Goal: Find contact information: Find contact information

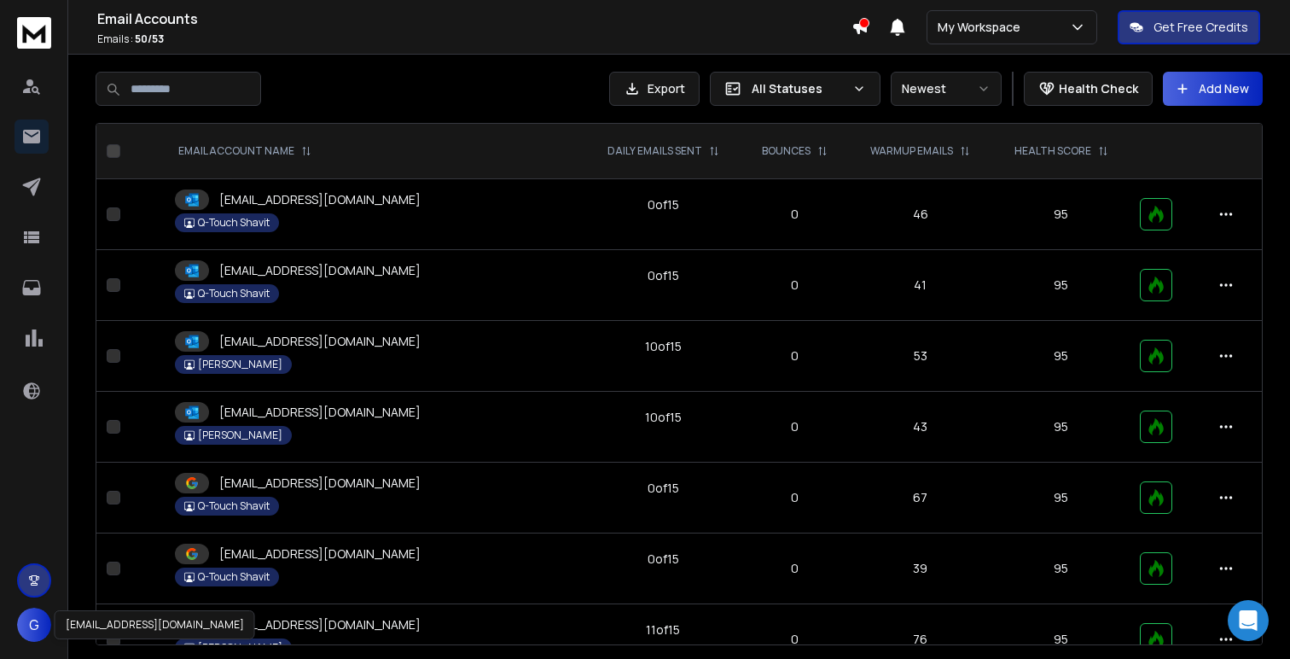
click at [36, 621] on span "G" at bounding box center [34, 624] width 34 height 34
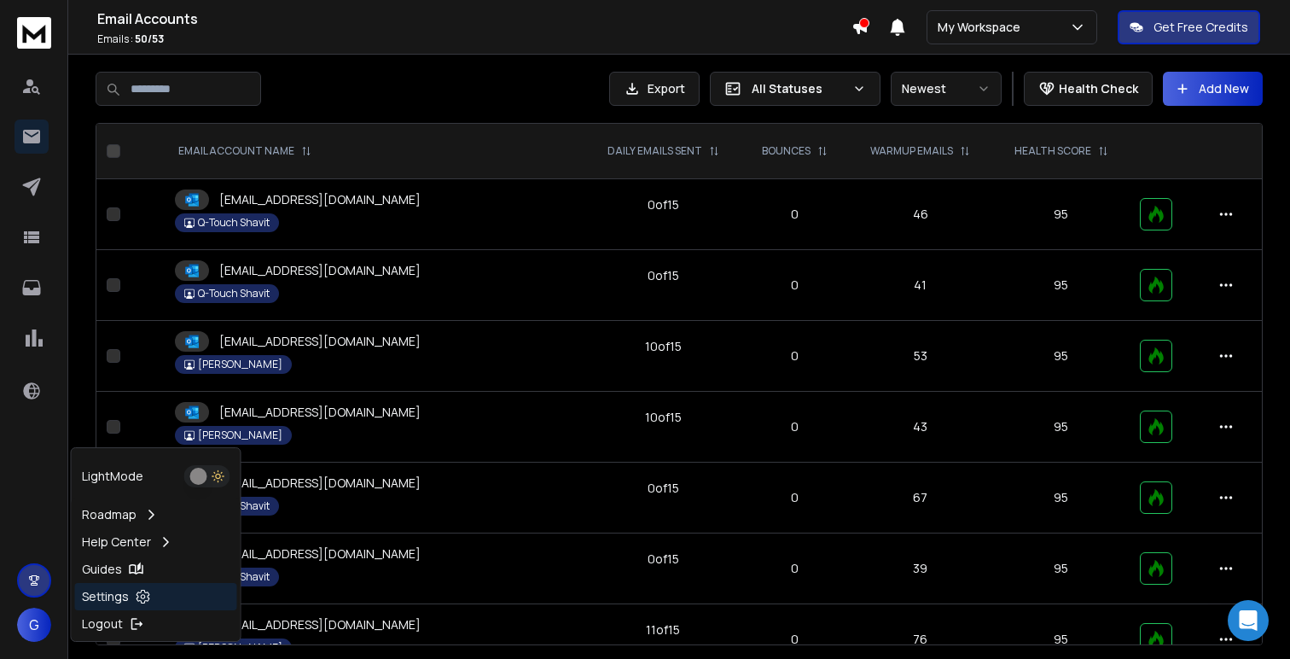
click at [103, 593] on p "Settings" at bounding box center [105, 596] width 47 height 17
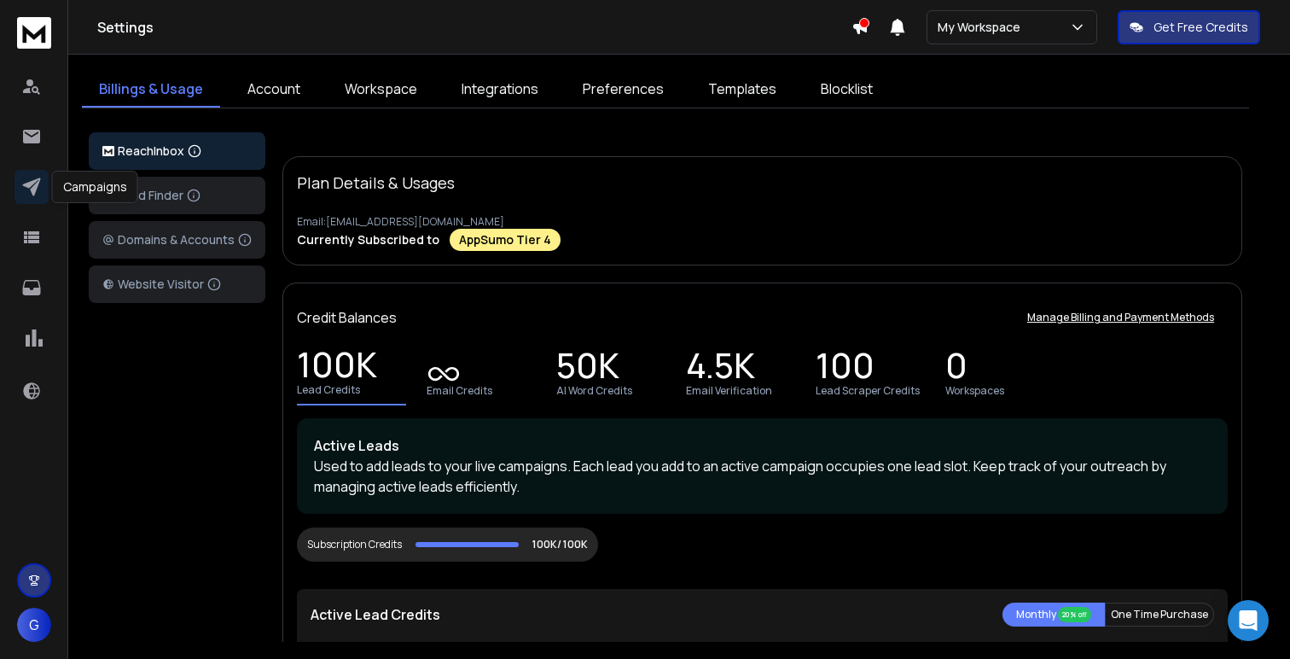
click at [24, 189] on icon at bounding box center [31, 187] width 20 height 20
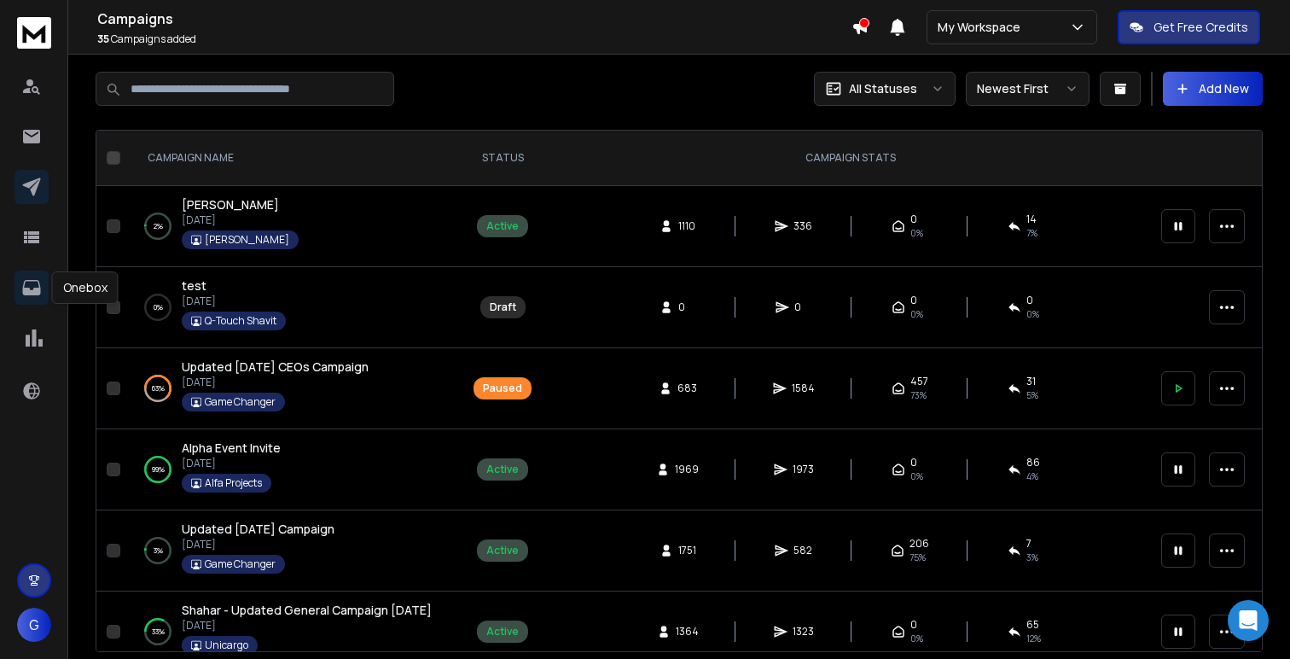
click at [44, 287] on link at bounding box center [32, 287] width 34 height 34
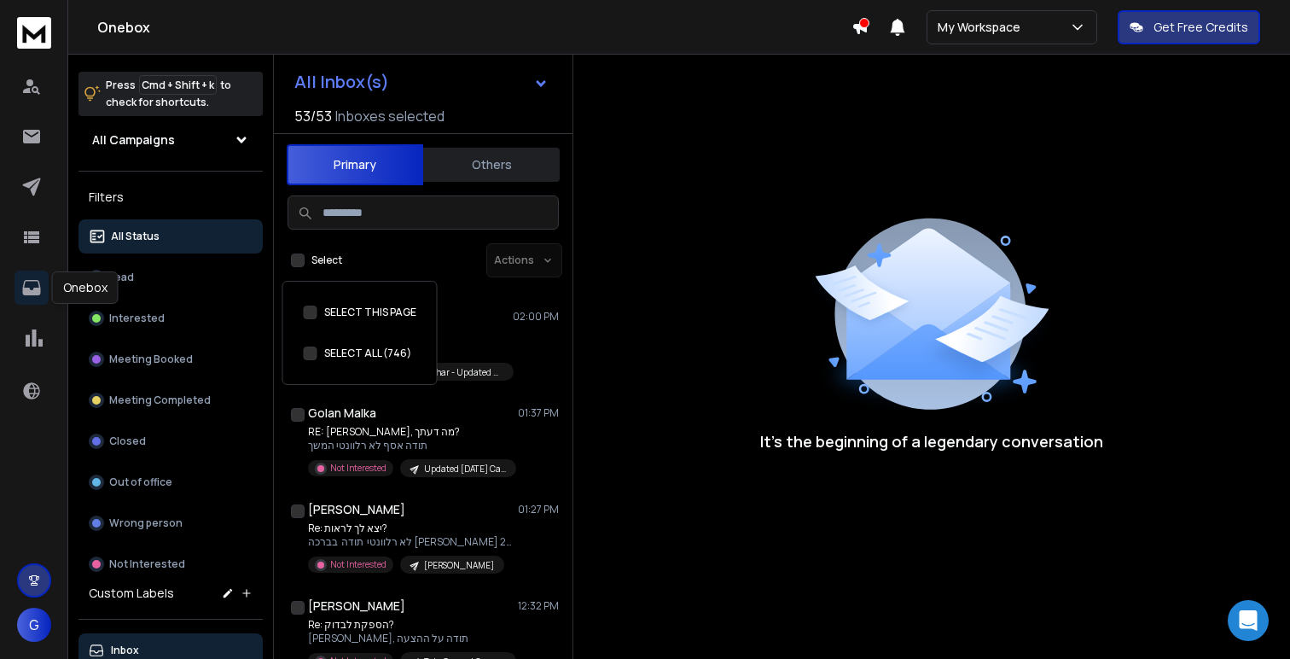
click at [361, 219] on input at bounding box center [422, 212] width 271 height 34
paste input "**********"
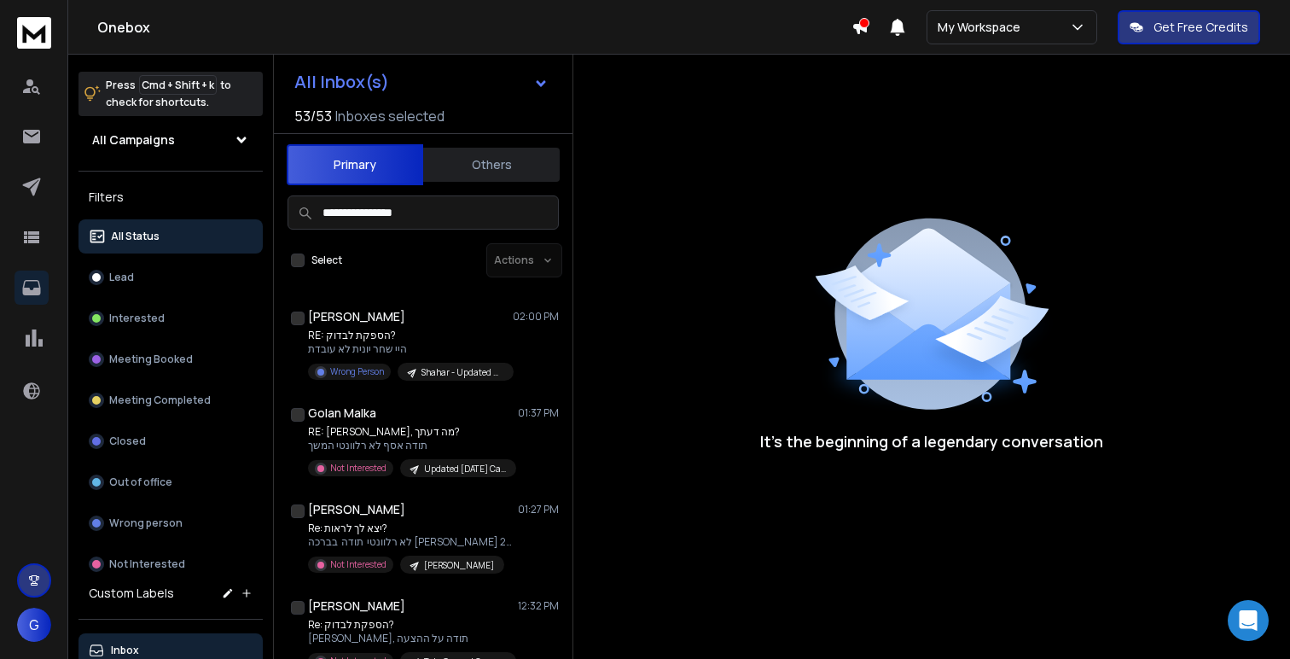
type input "**********"
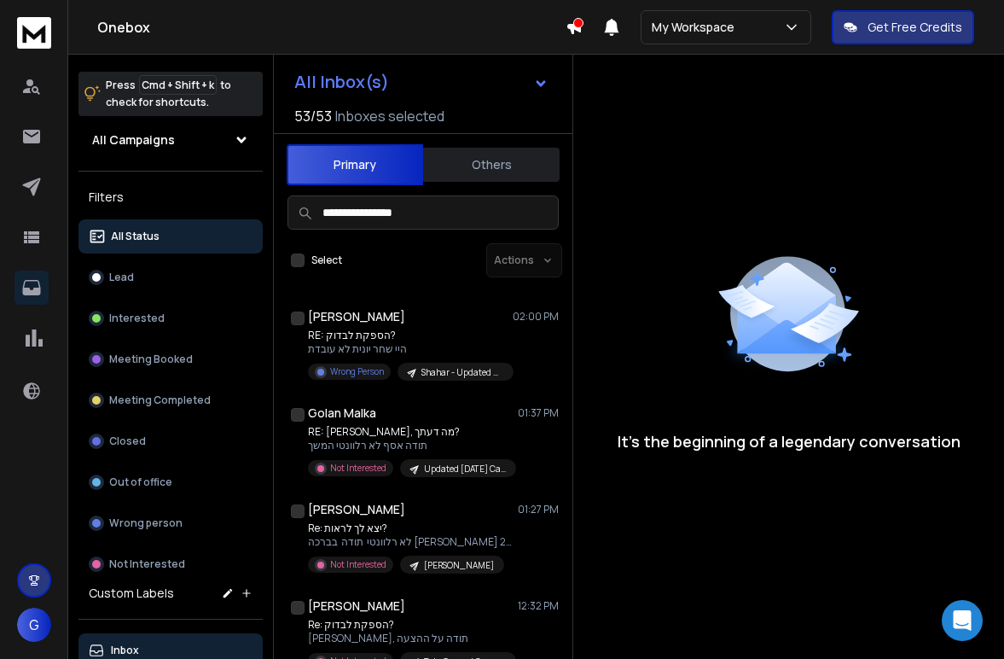
click at [488, 206] on input "**********" at bounding box center [422, 212] width 271 height 34
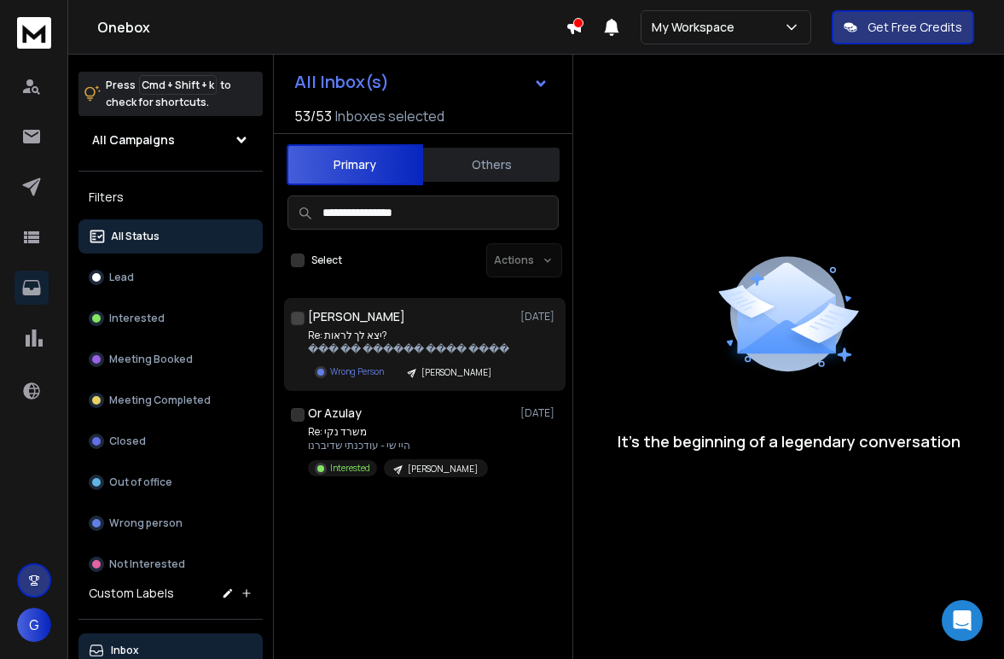
click at [378, 350] on p "��� �� ������ ���� ����" at bounding box center [408, 349] width 201 height 14
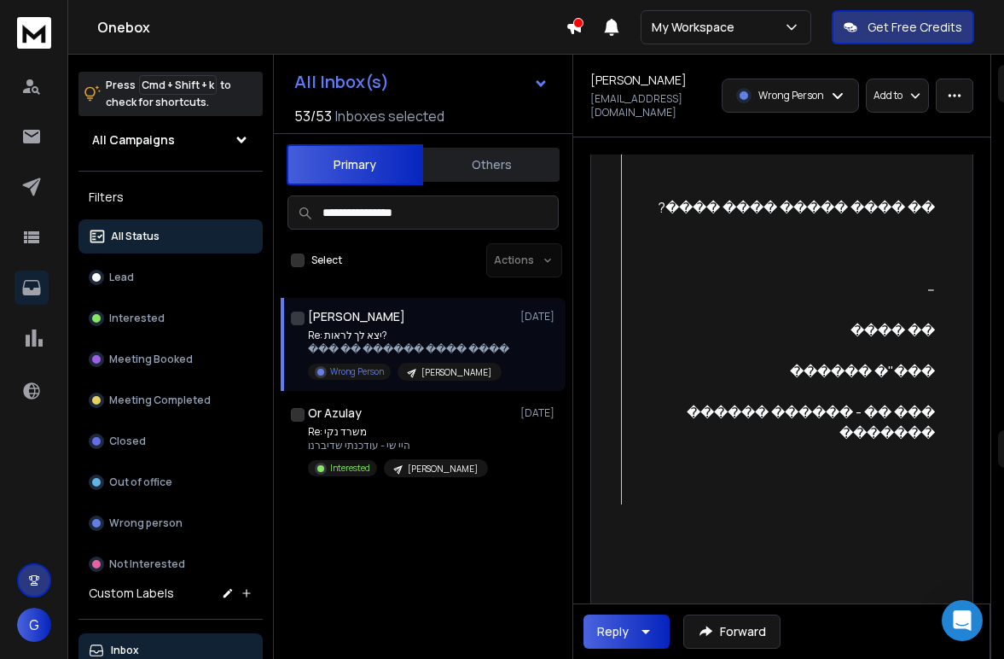
scroll to position [2904, 0]
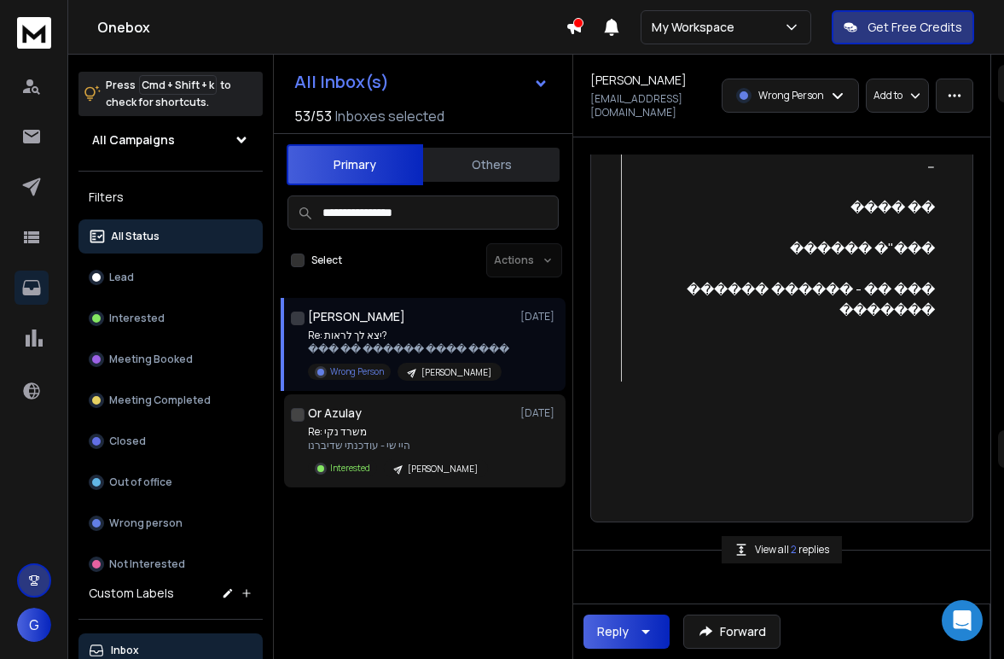
click at [509, 436] on div "Re: משרד נקי היי שי - עודכנתי שדיברנו Interested Naki Po" at bounding box center [433, 451] width 251 height 52
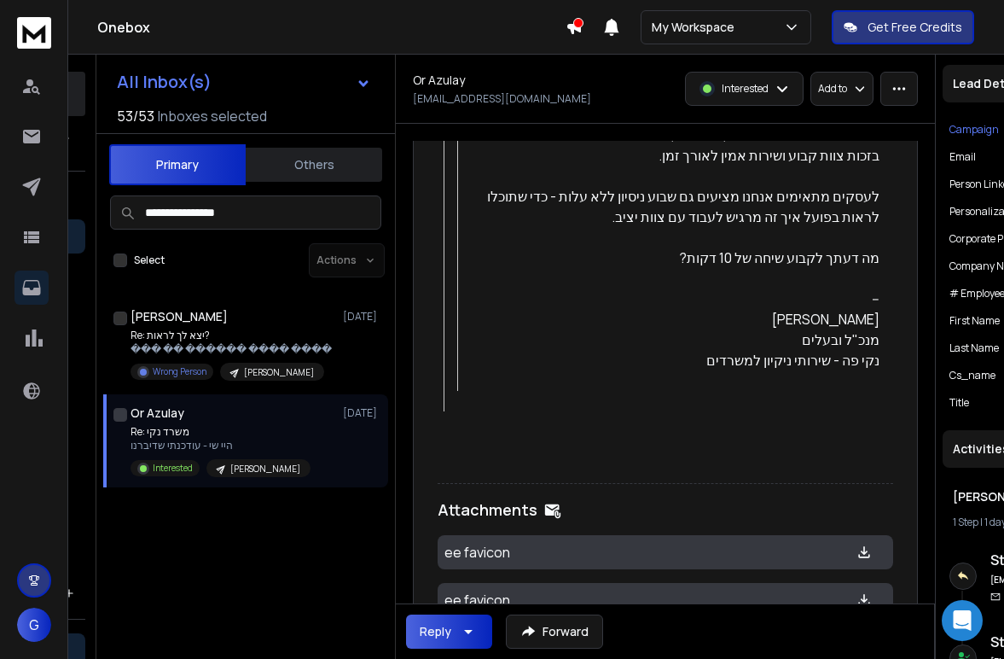
scroll to position [1274, 0]
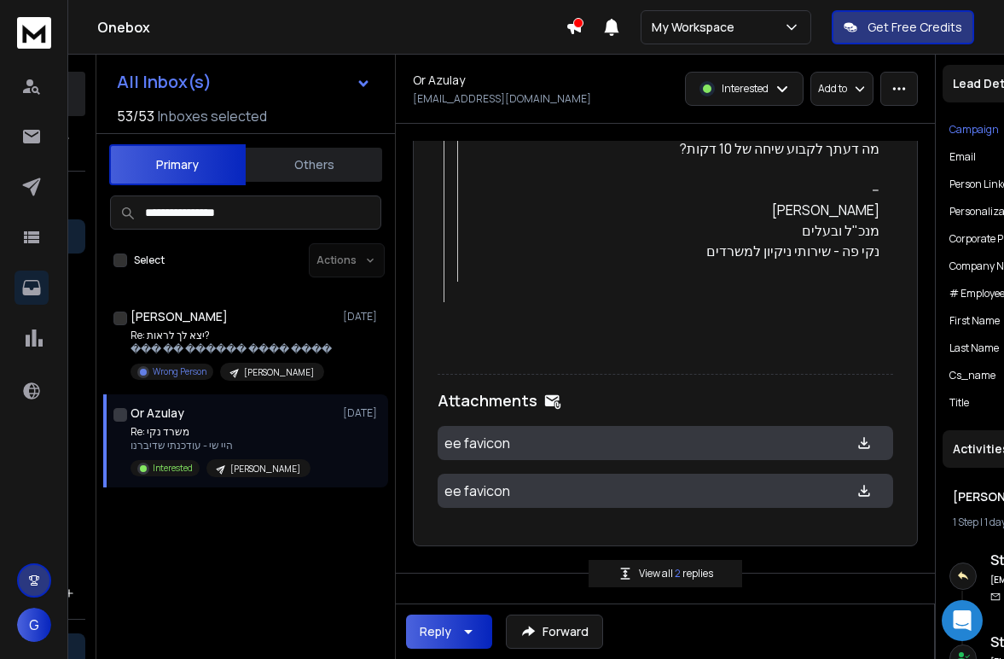
click at [668, 566] on p "View all 2 replies" at bounding box center [676, 573] width 74 height 14
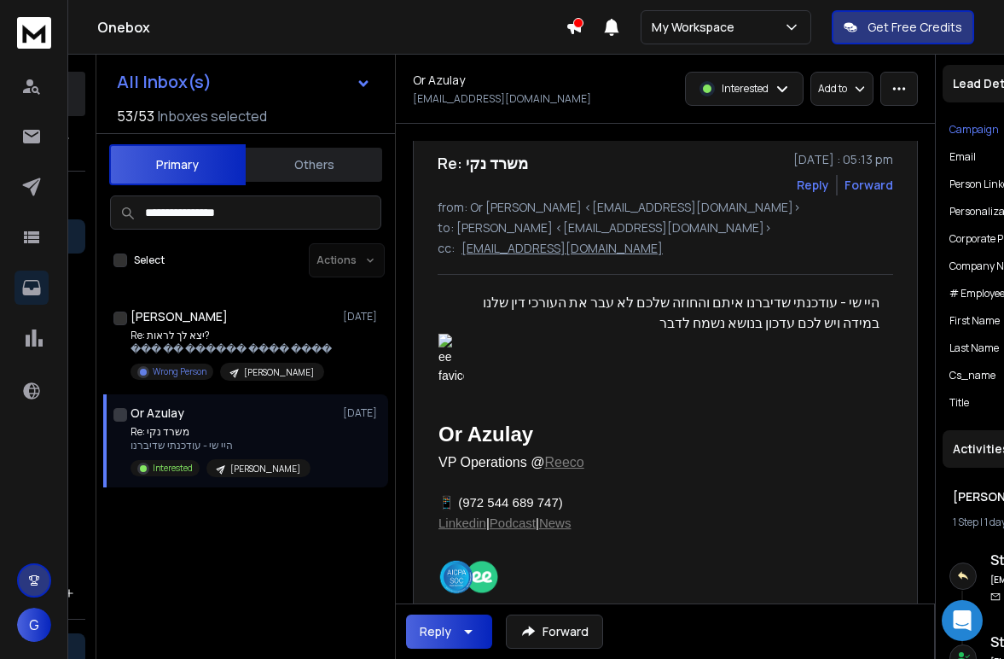
scroll to position [0, 0]
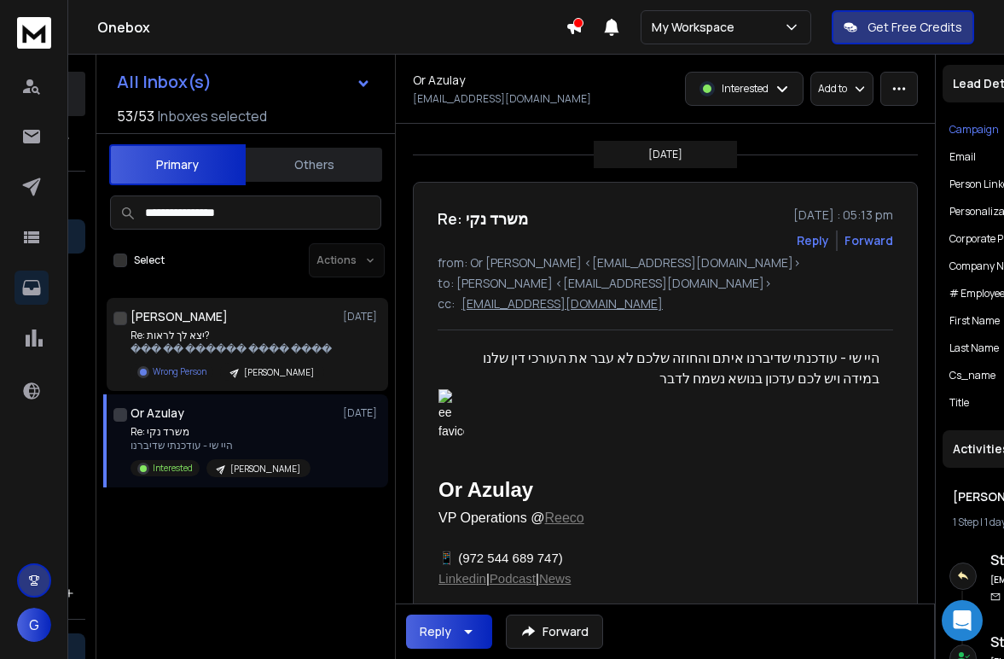
click at [221, 310] on div "[PERSON_NAME] [DATE]" at bounding box center [256, 316] width 251 height 17
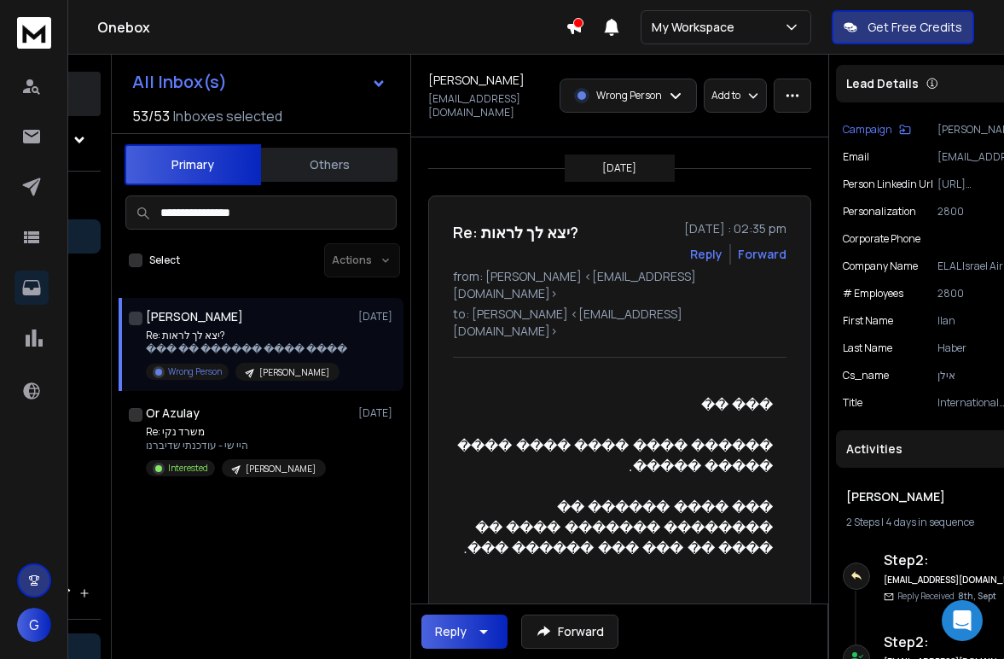
click at [278, 218] on input "**********" at bounding box center [260, 212] width 271 height 34
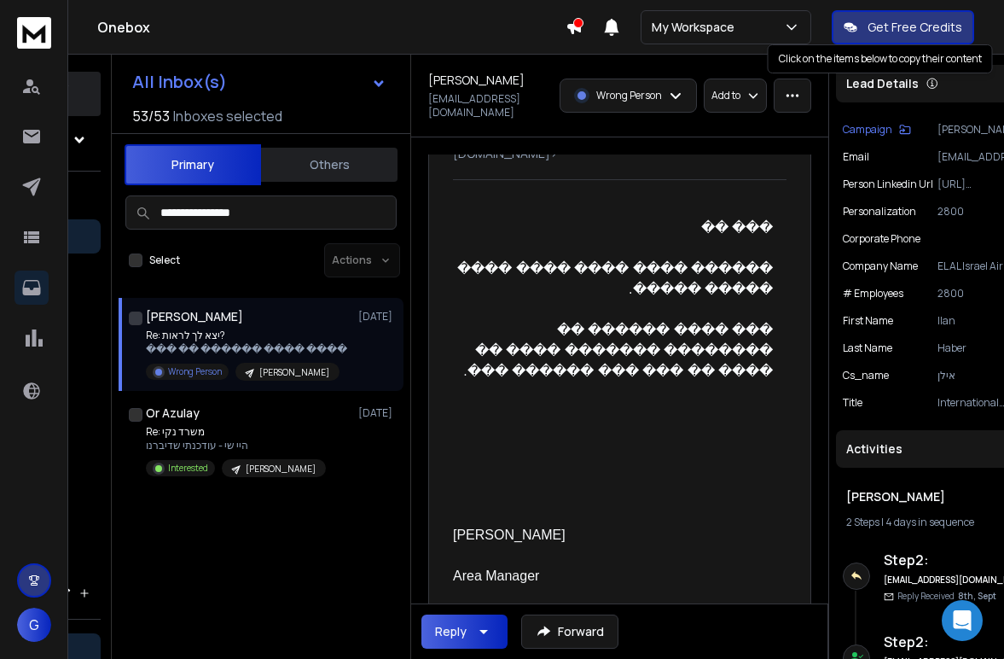
scroll to position [0, 194]
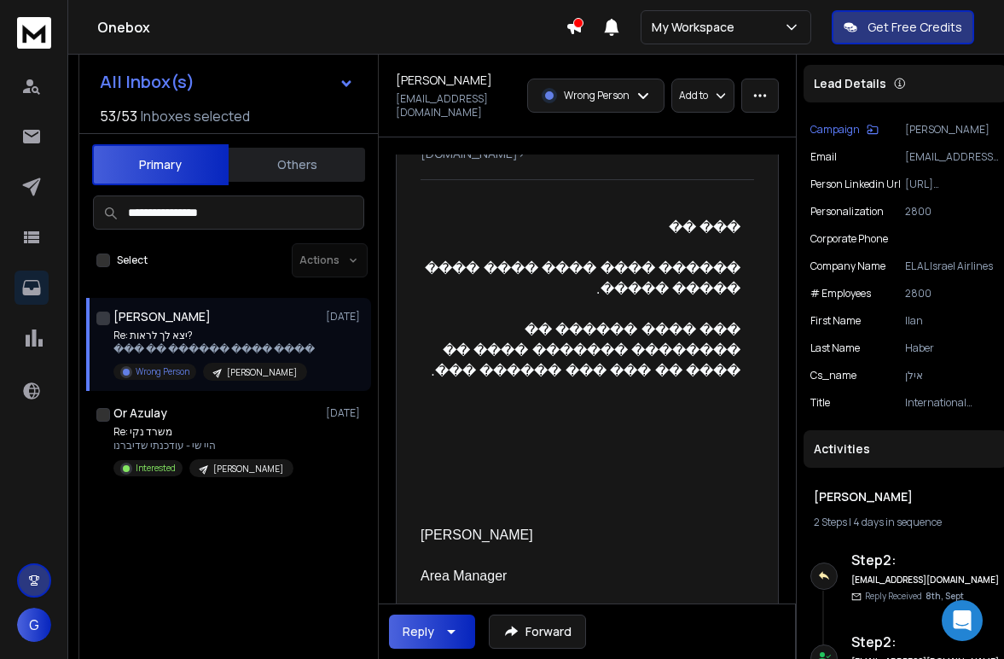
click at [921, 160] on p "[EMAIL_ADDRESS][DOMAIN_NAME]" at bounding box center [953, 157] width 96 height 14
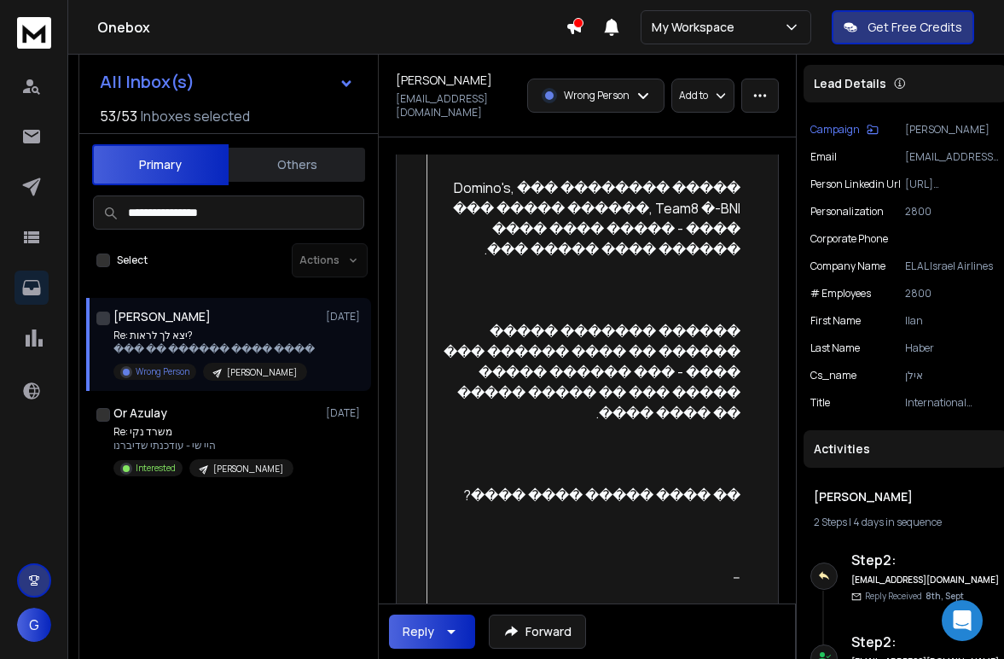
scroll to position [2904, 0]
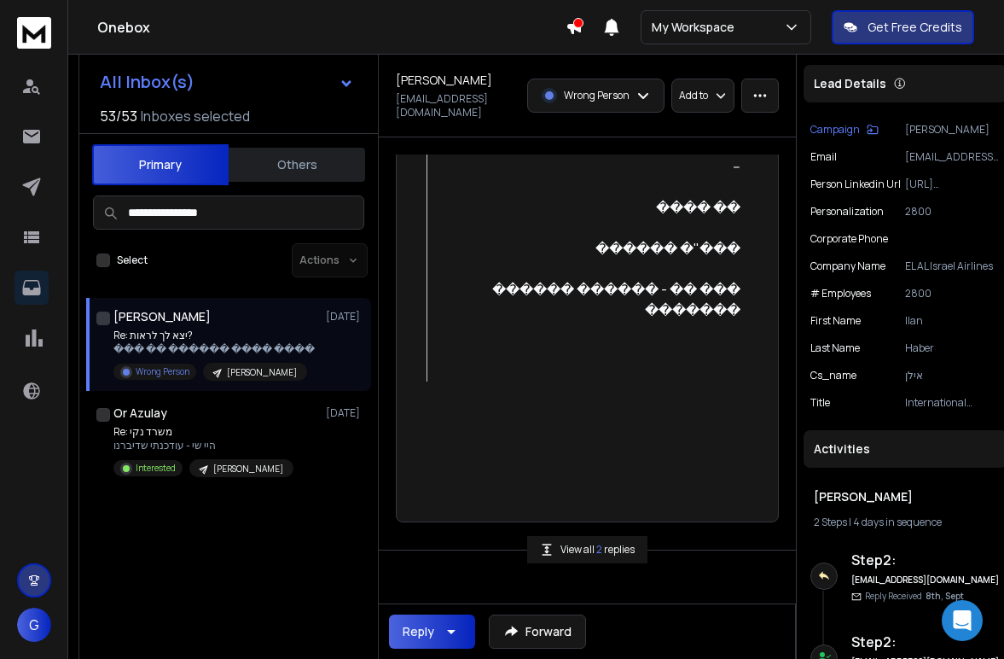
click at [570, 546] on p "View all 2 replies" at bounding box center [597, 550] width 74 height 14
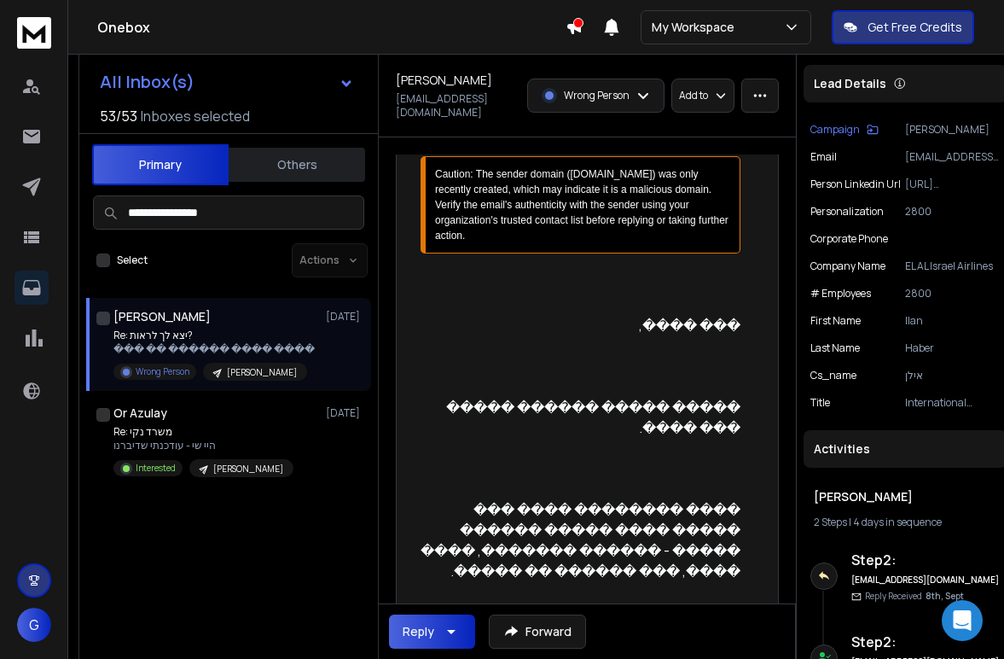
scroll to position [1072, 0]
